Goal: Task Accomplishment & Management: Use online tool/utility

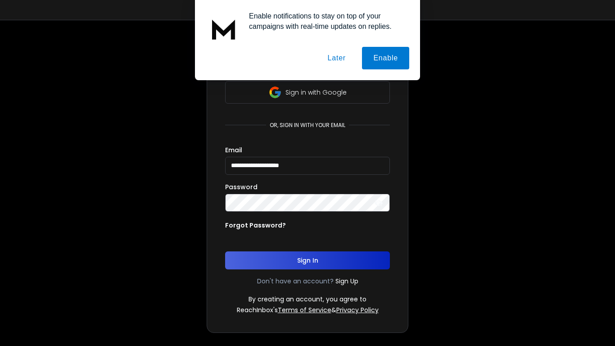
type input "**********"
click at [308, 260] on button "Sign In" at bounding box center [307, 260] width 165 height 18
